Goal: Task Accomplishment & Management: Manage account settings

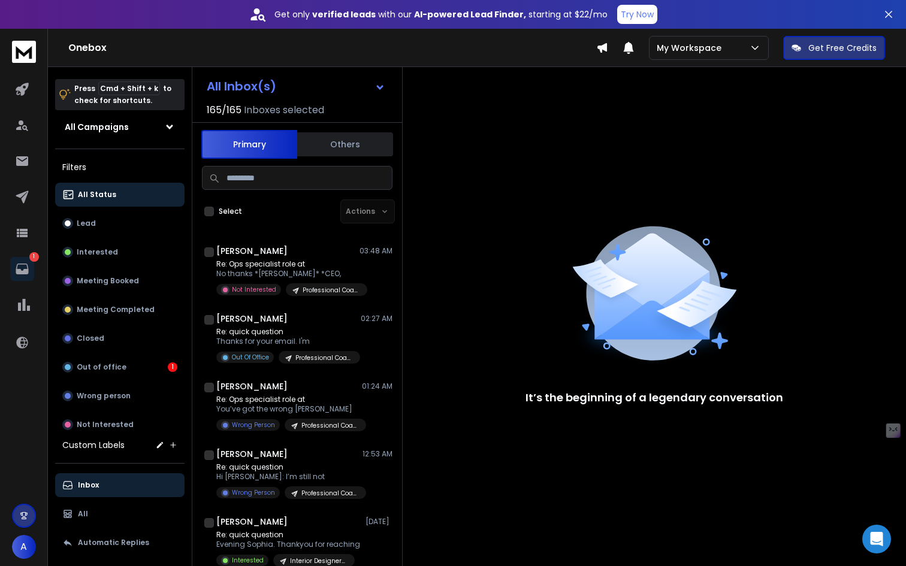
click at [281, 59] on div "Onebox My Workspace Get Free Credits" at bounding box center [453, 48] width 906 height 38
click at [19, 161] on icon at bounding box center [22, 161] width 12 height 10
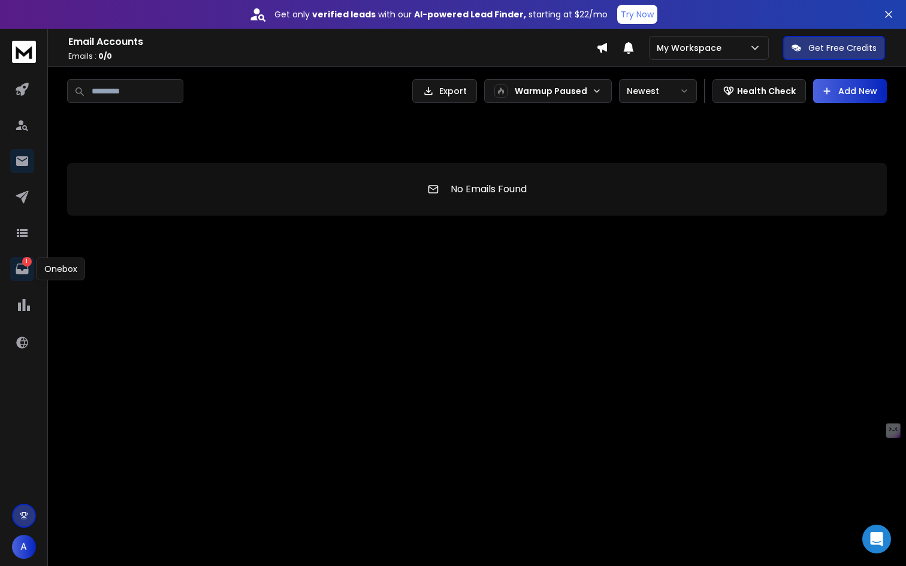
click at [25, 263] on p "1" at bounding box center [27, 262] width 10 height 10
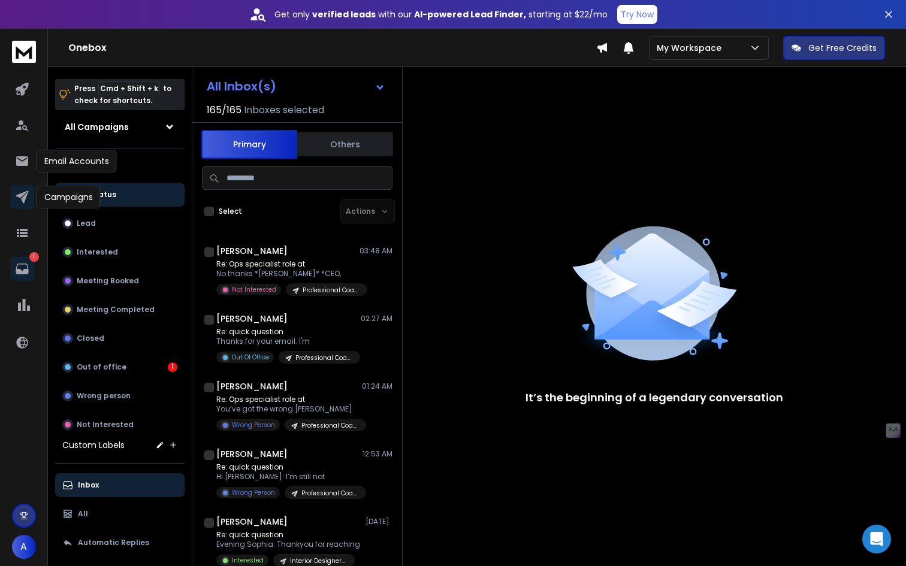
click at [21, 188] on link at bounding box center [22, 197] width 24 height 24
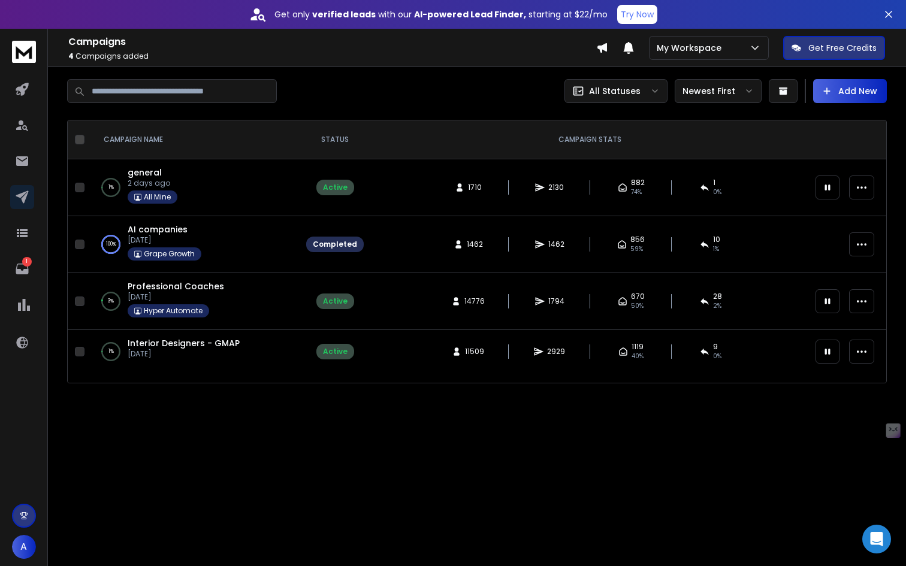
click at [206, 183] on div "1 % general [DATE] All Mine" at bounding box center [194, 188] width 186 height 42
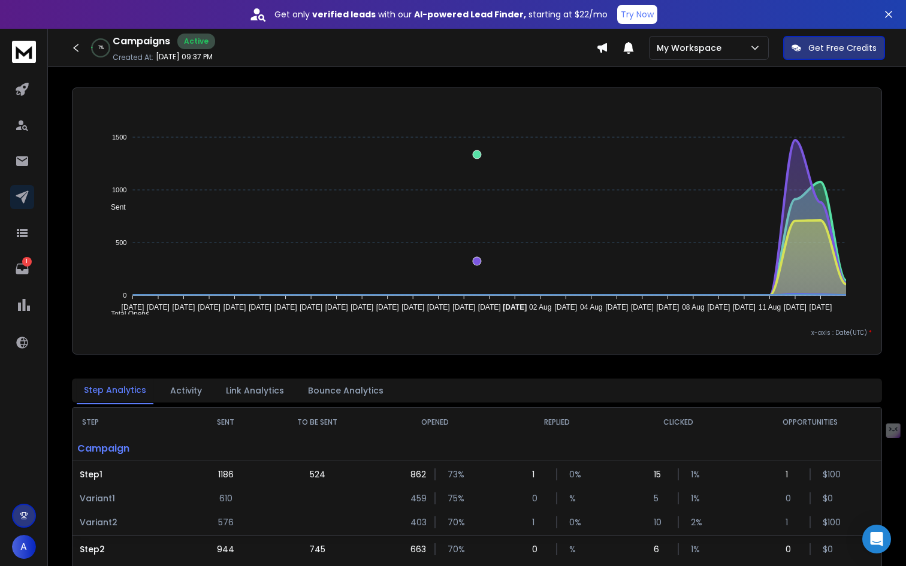
scroll to position [287, 0]
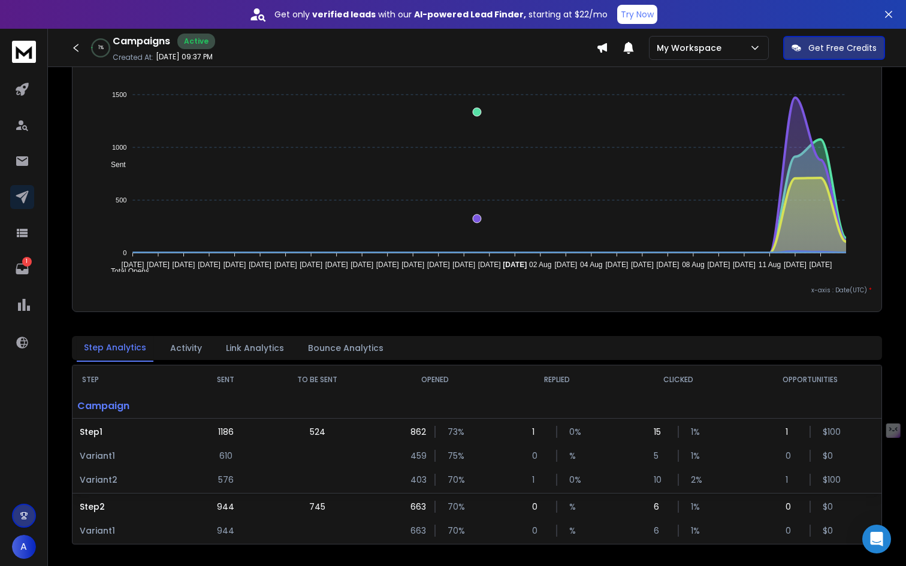
click at [753, 194] on foreignobject "Sent Total Opens Unique Opens Links Clicked Total Replies" at bounding box center [477, 167] width 750 height 210
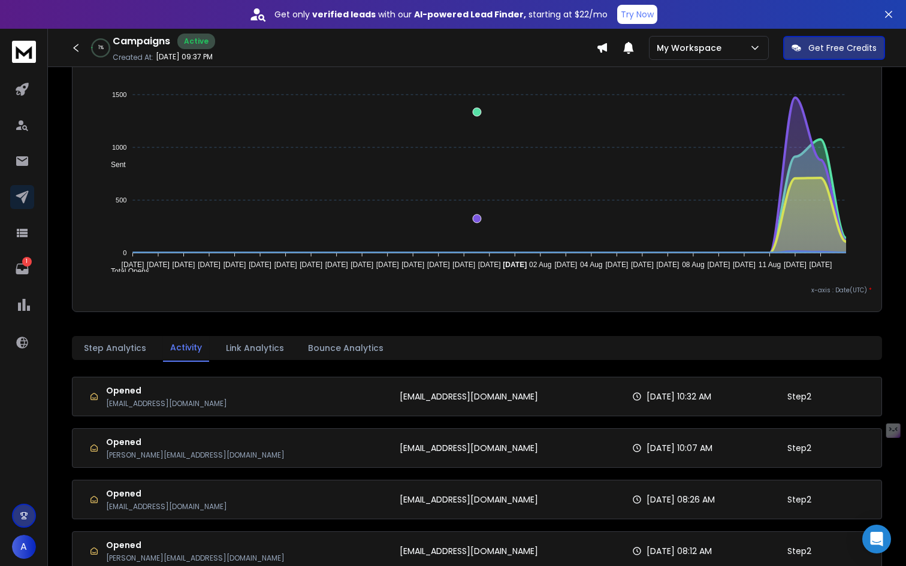
click at [187, 357] on button "Activity" at bounding box center [186, 348] width 46 height 28
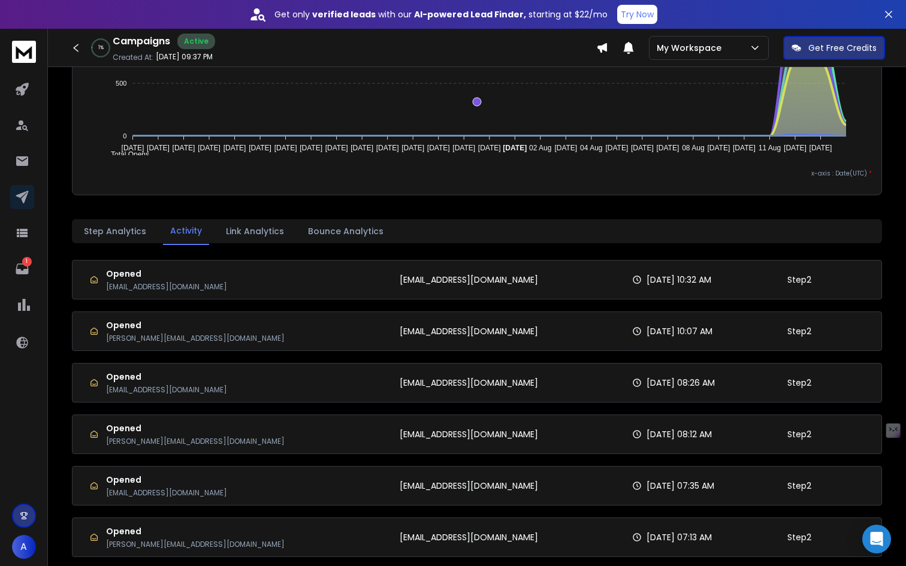
scroll to position [407, 0]
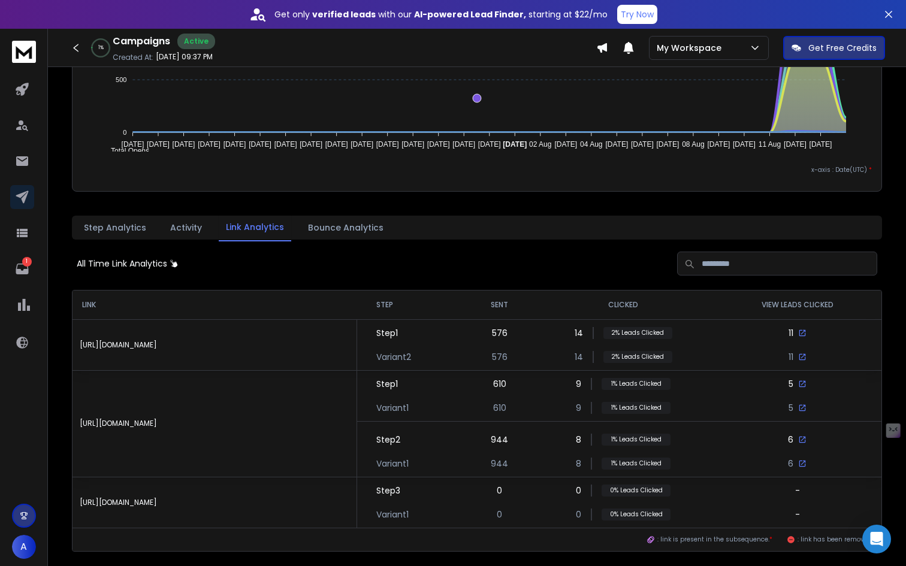
click at [233, 239] on button "Link Analytics" at bounding box center [255, 228] width 73 height 28
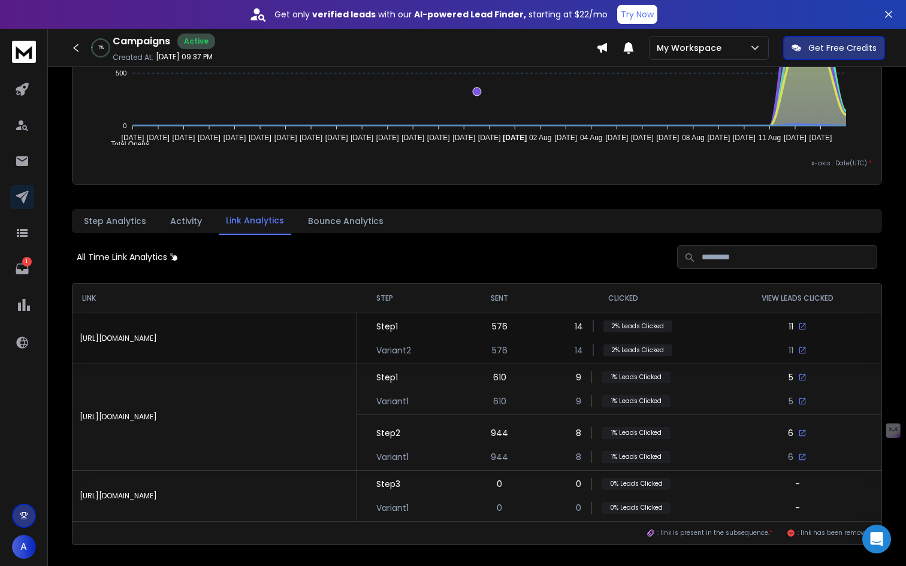
click at [285, 344] on td "[URL][DOMAIN_NAME]" at bounding box center [215, 338] width 285 height 51
click at [153, 337] on p "[URL][DOMAIN_NAME]" at bounding box center [215, 339] width 270 height 10
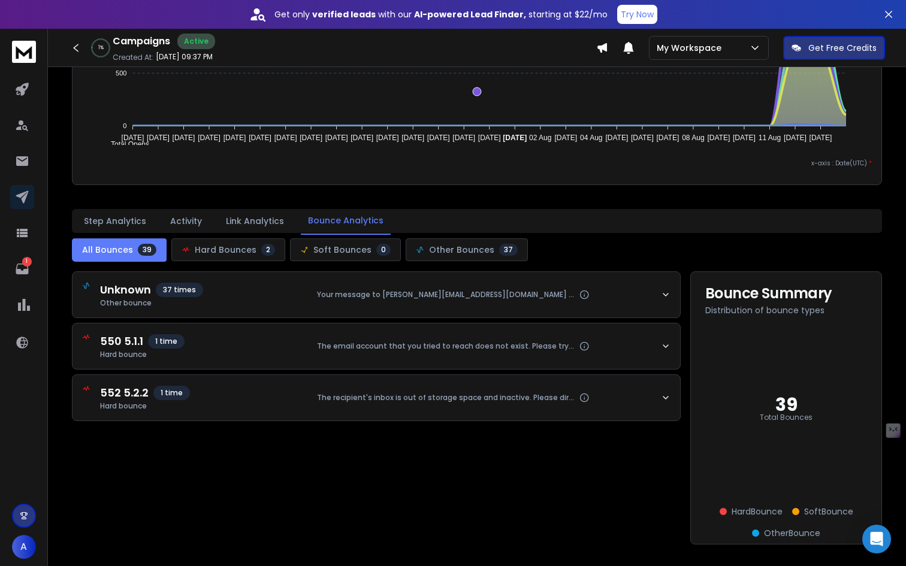
click at [355, 229] on button "Bounce Analytics" at bounding box center [346, 221] width 90 height 28
